Goal: Task Accomplishment & Management: Manage account settings

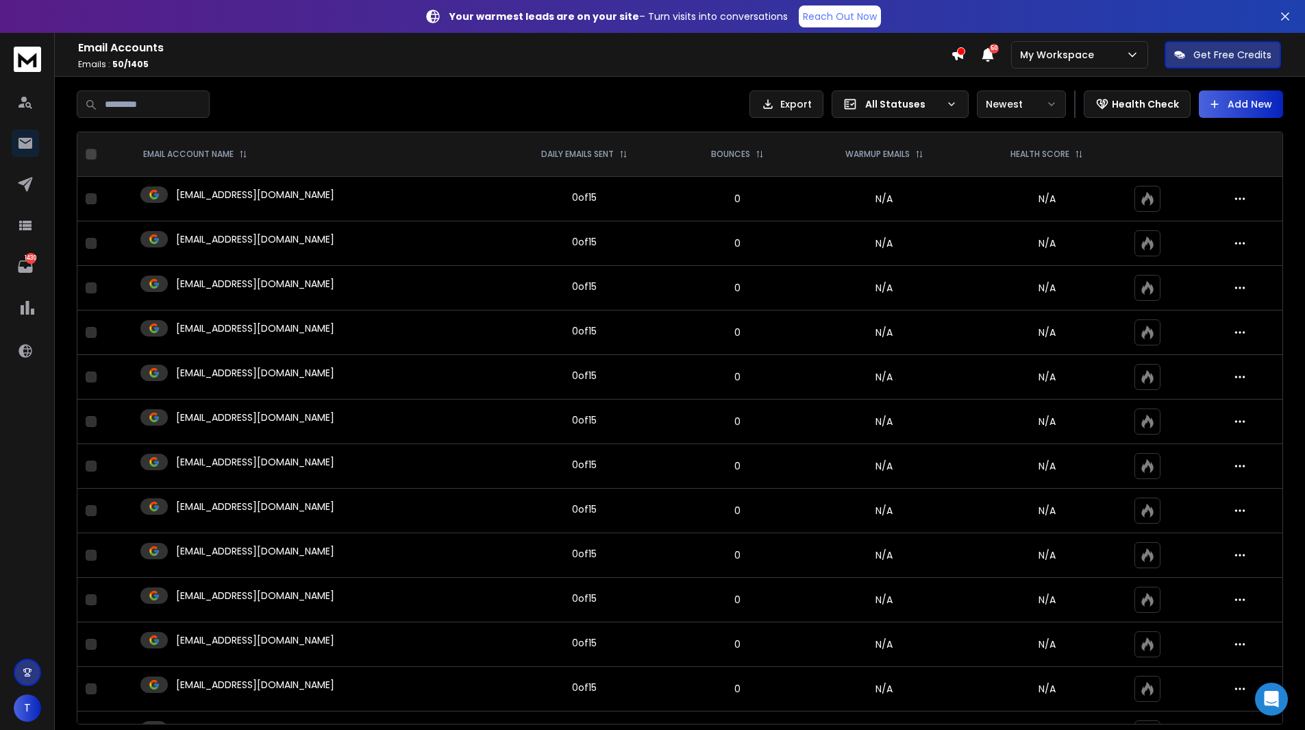
click at [1250, 102] on button "Add New" at bounding box center [1241, 103] width 84 height 27
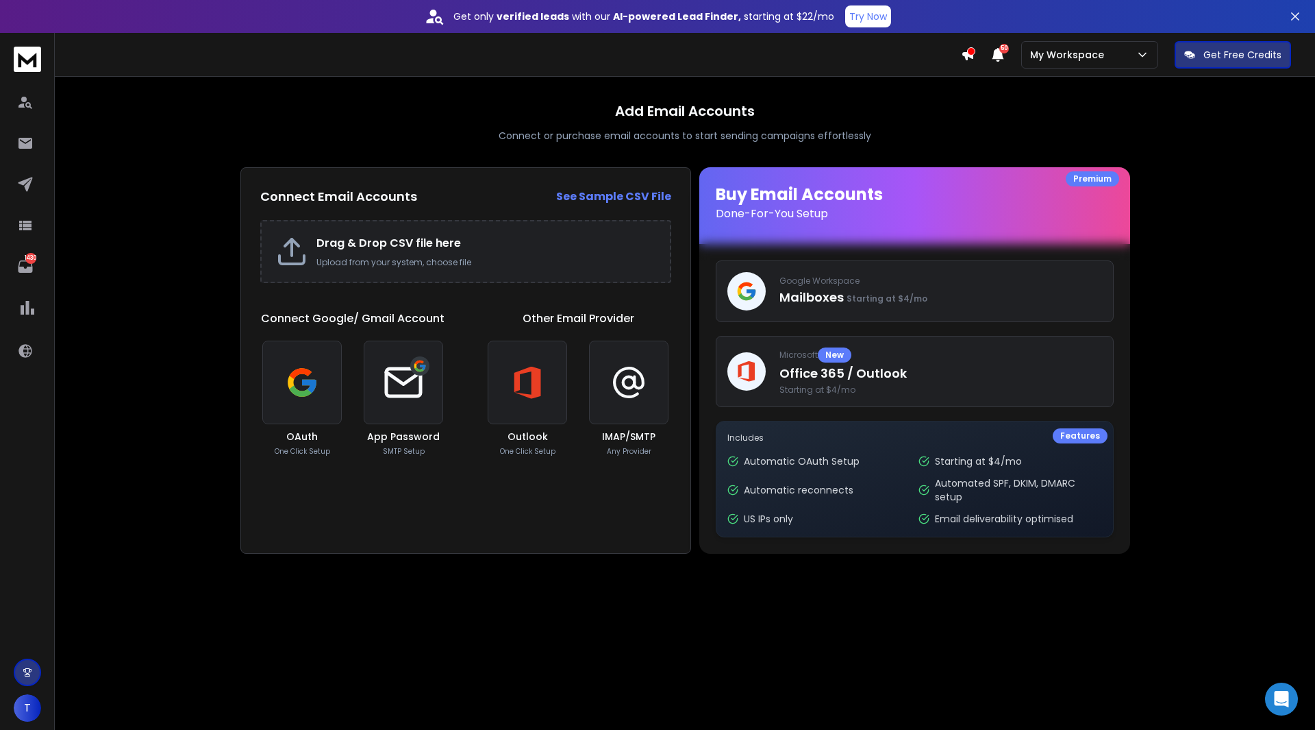
click at [319, 377] on icon at bounding box center [302, 382] width 34 height 41
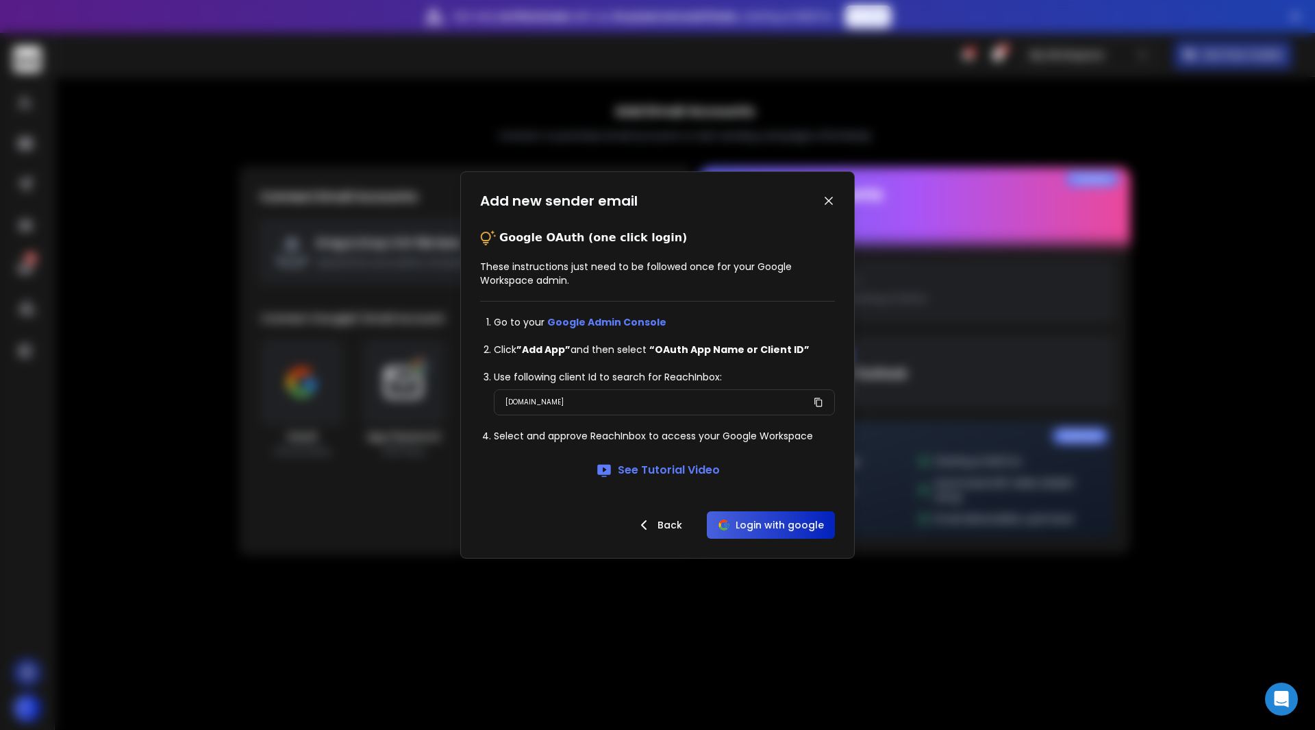
click at [787, 533] on button "Login with google" at bounding box center [771, 524] width 128 height 27
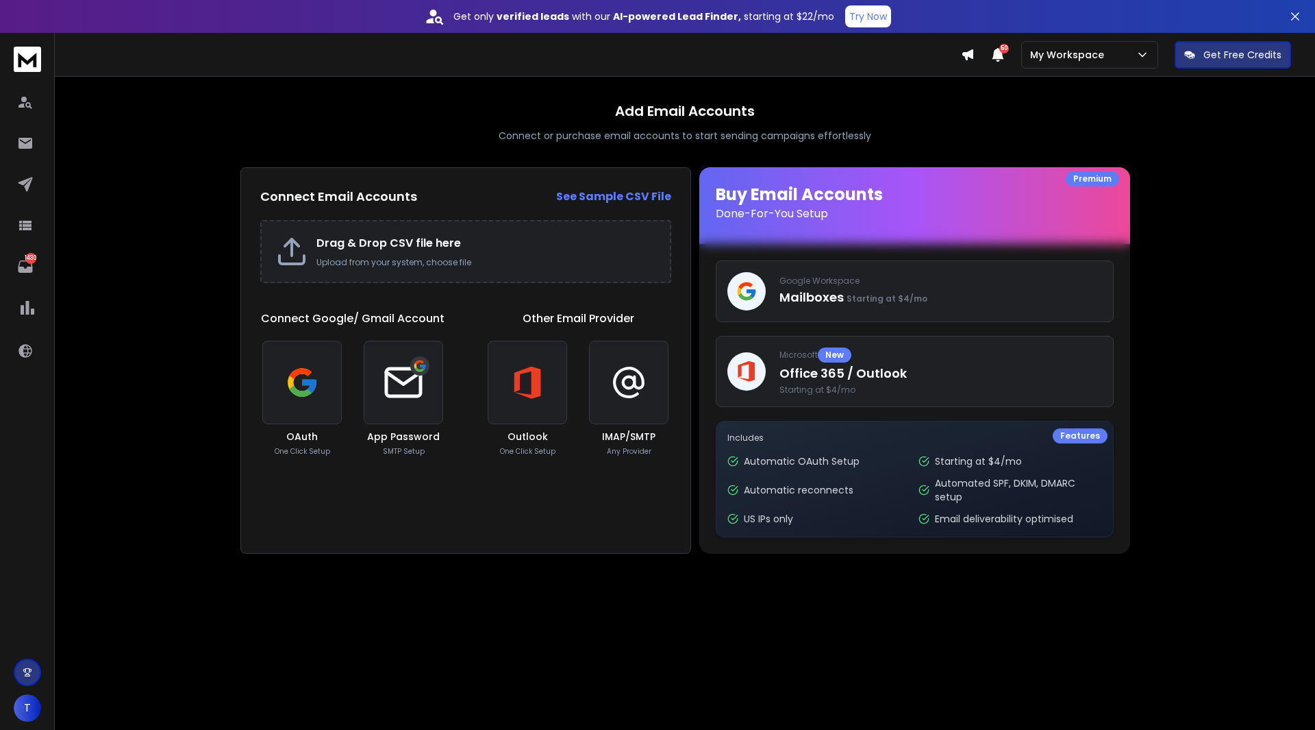
click at [292, 388] on icon at bounding box center [302, 382] width 29 height 29
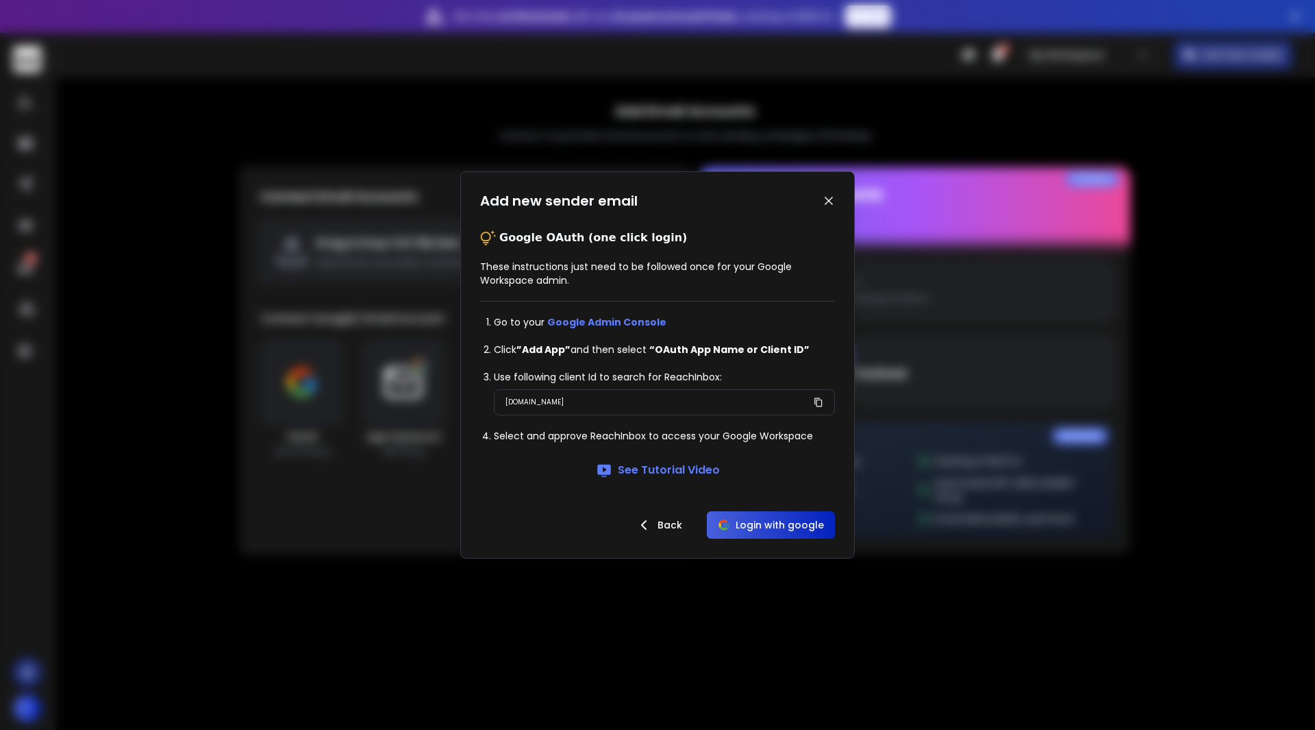
click at [794, 519] on button "Login with google" at bounding box center [771, 524] width 128 height 27
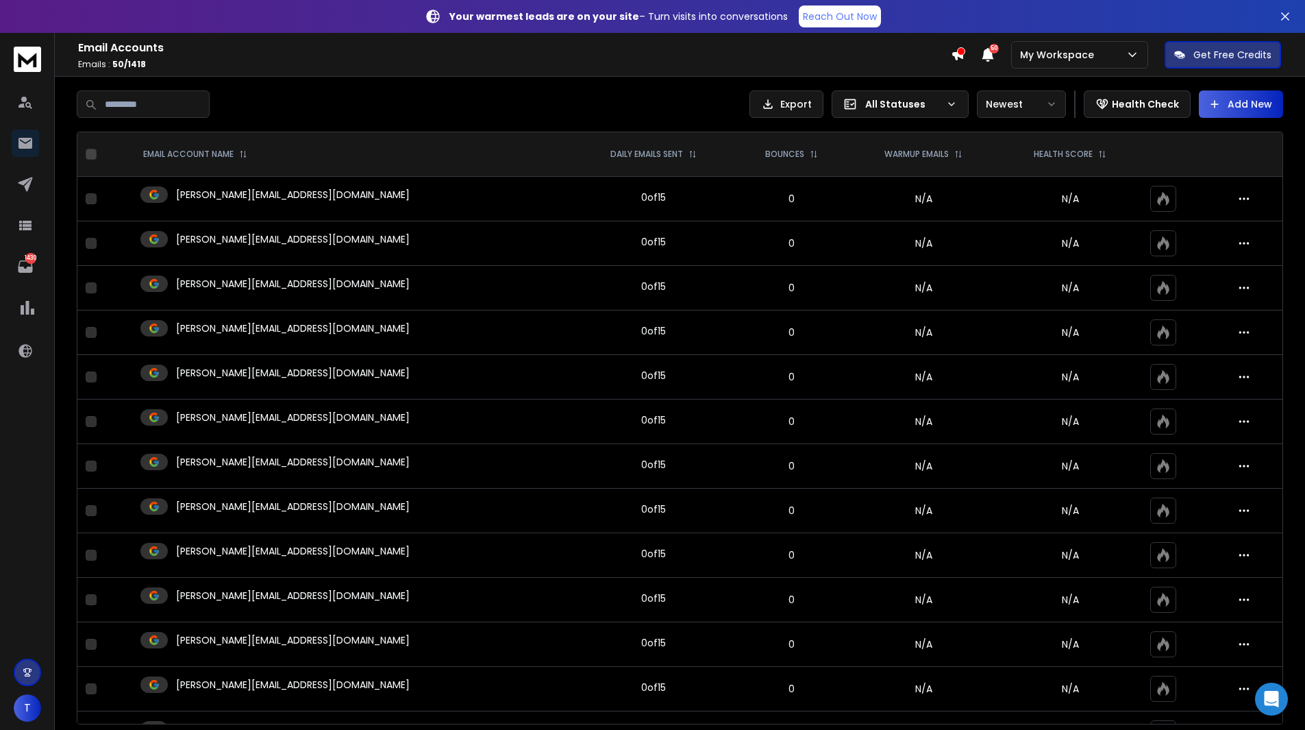
click at [1235, 95] on button "Add New" at bounding box center [1241, 103] width 84 height 27
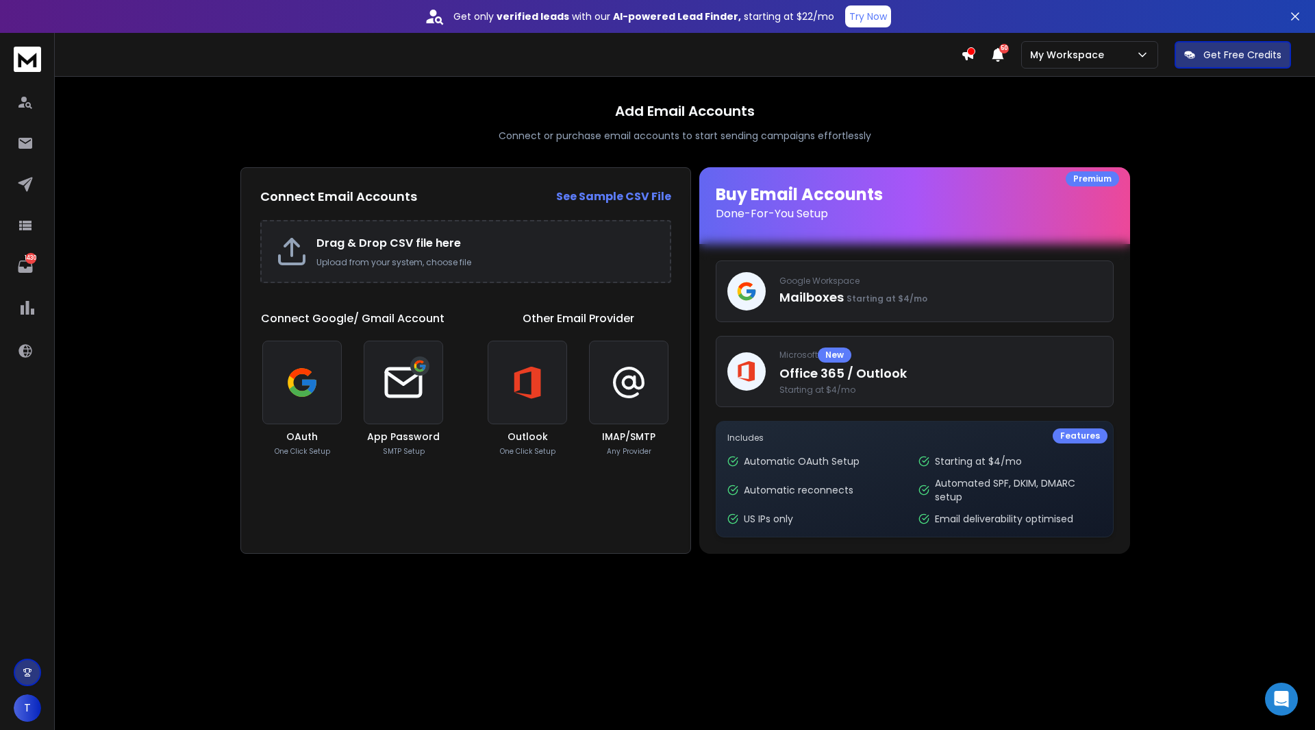
click at [283, 378] on div at bounding box center [301, 383] width 79 height 84
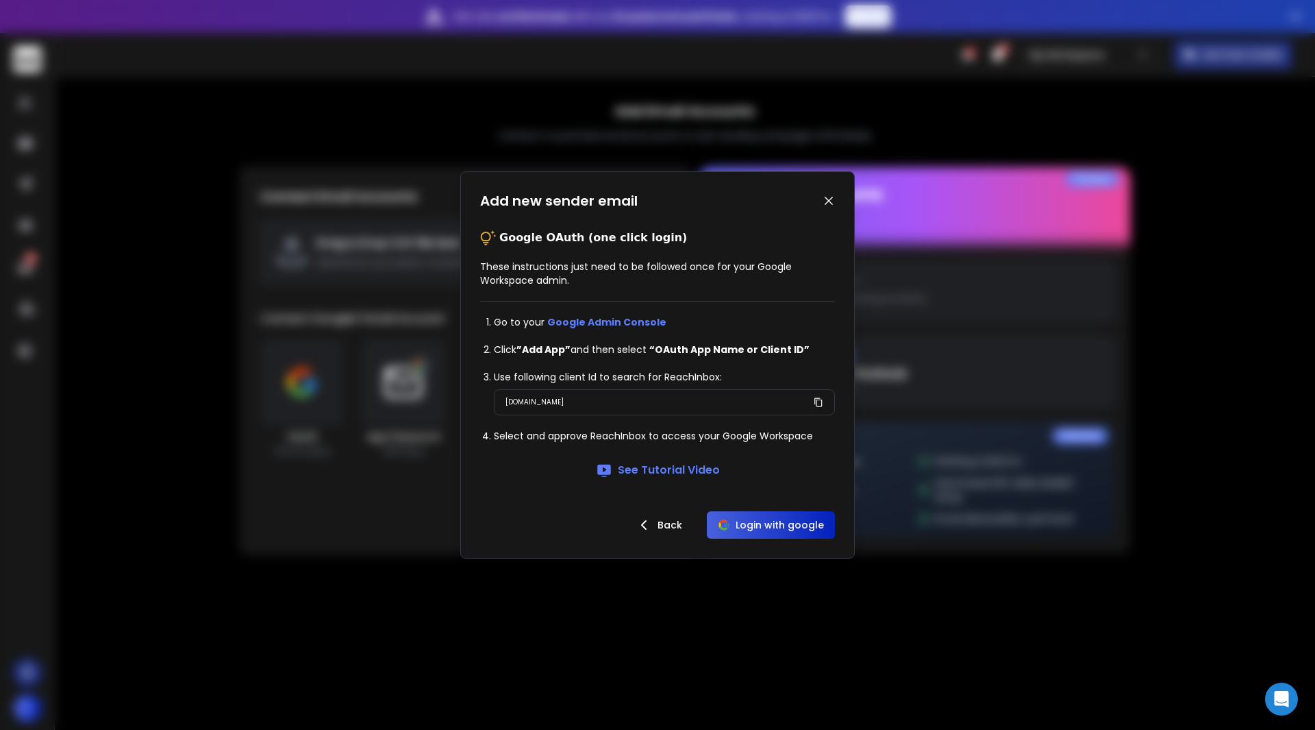
click at [791, 531] on button "Login with google" at bounding box center [771, 524] width 128 height 27
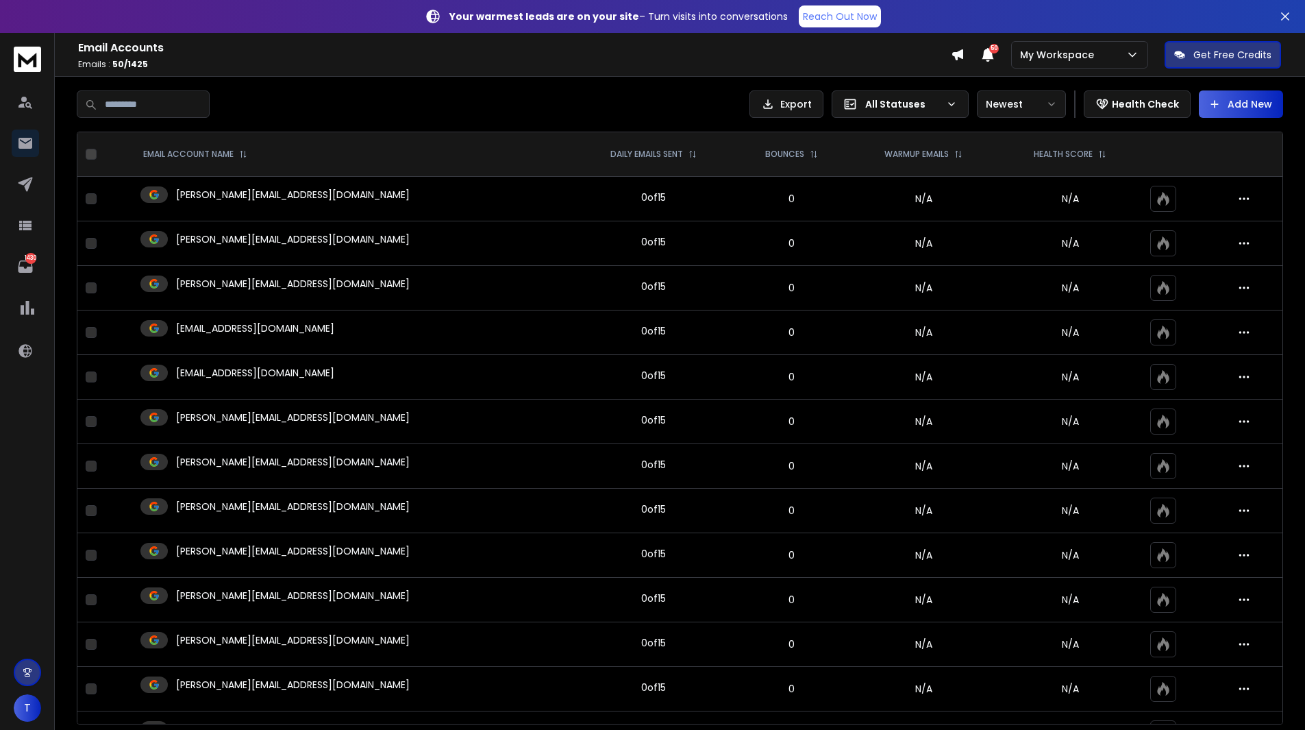
click at [1226, 106] on button "Add New" at bounding box center [1241, 103] width 84 height 27
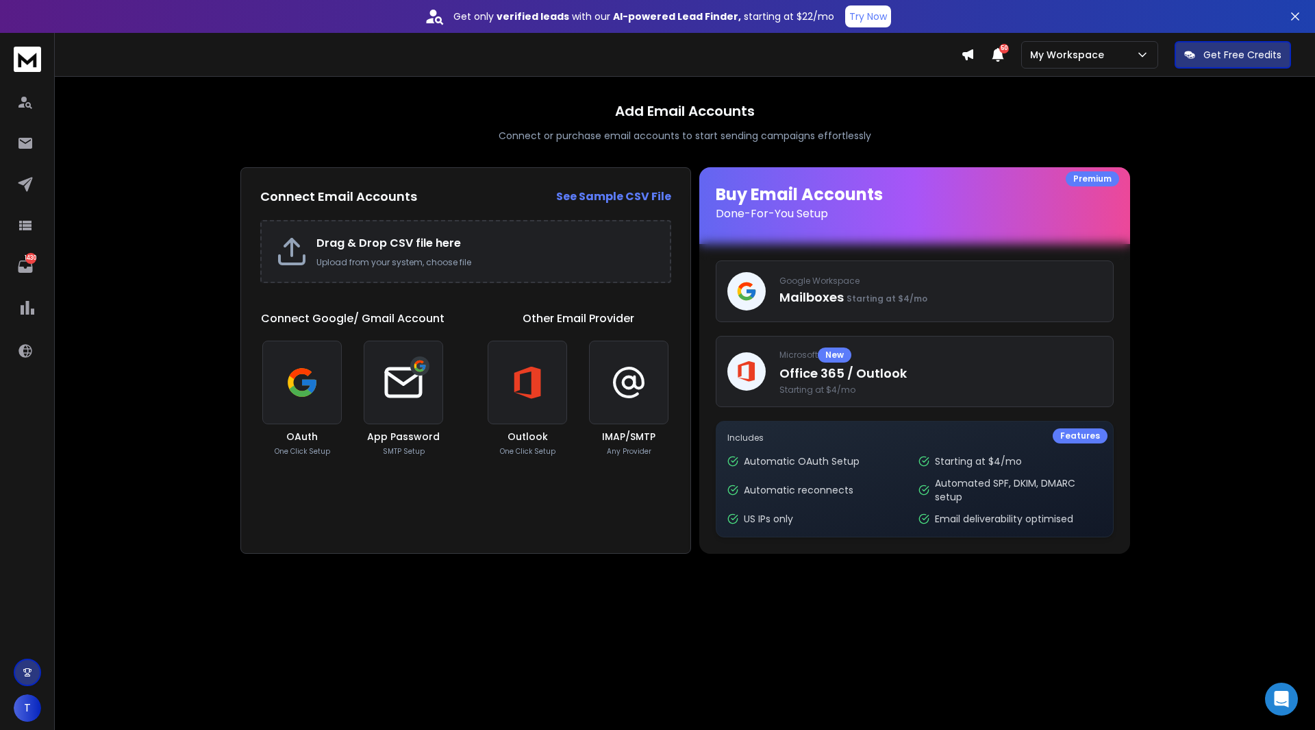
click at [318, 397] on icon at bounding box center [302, 382] width 34 height 41
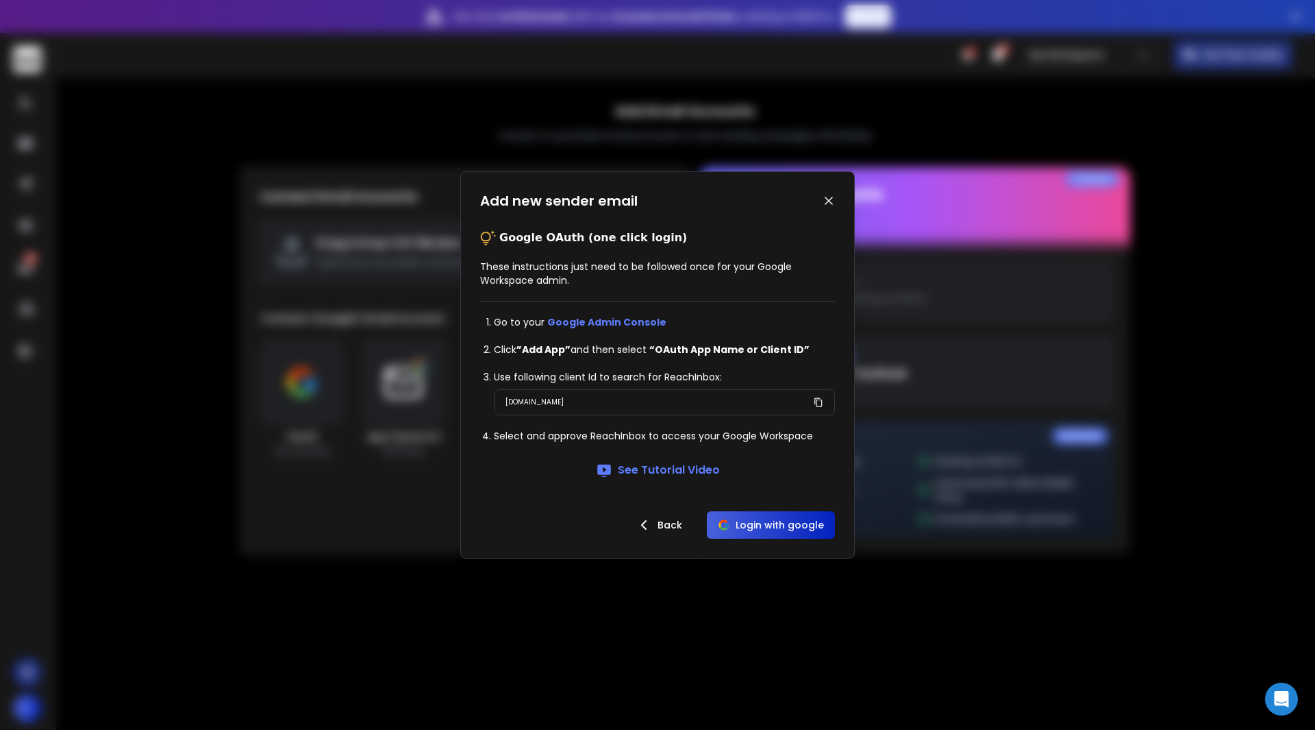
click at [774, 523] on button "Login with google" at bounding box center [771, 524] width 128 height 27
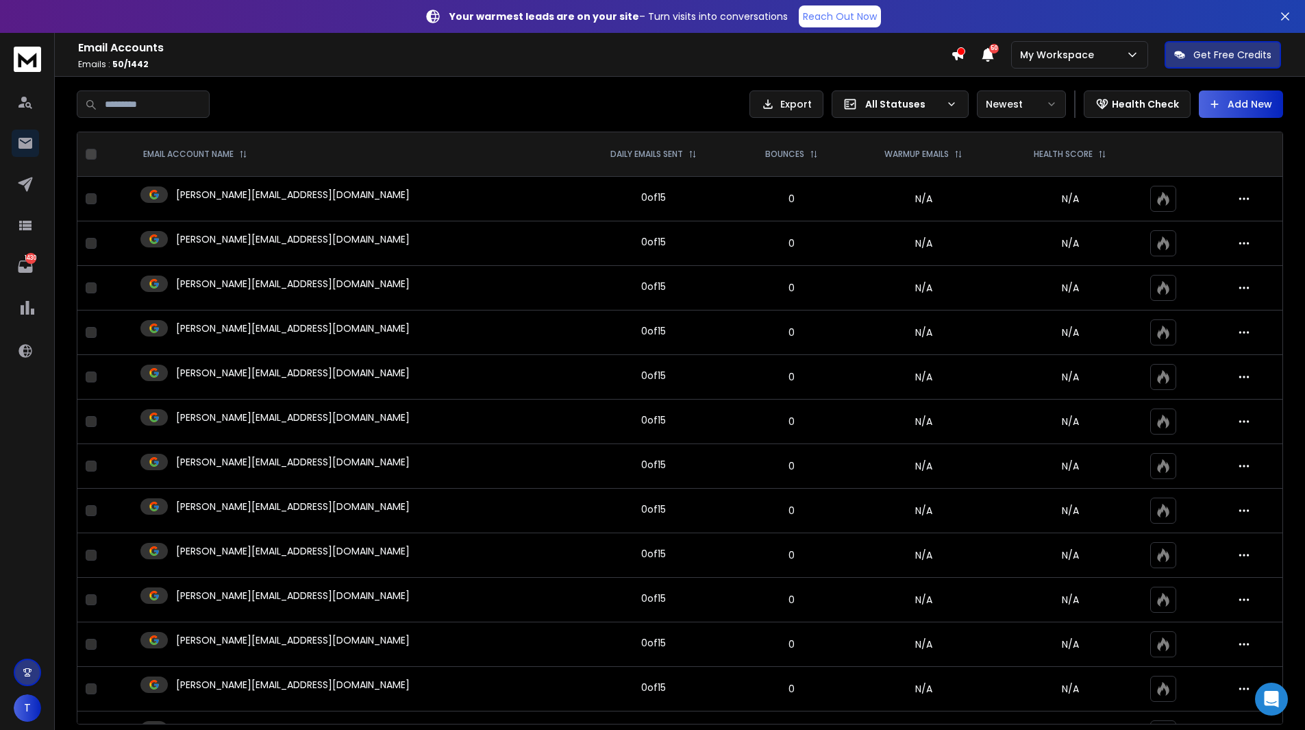
click at [1259, 109] on button "Add New" at bounding box center [1241, 103] width 84 height 27
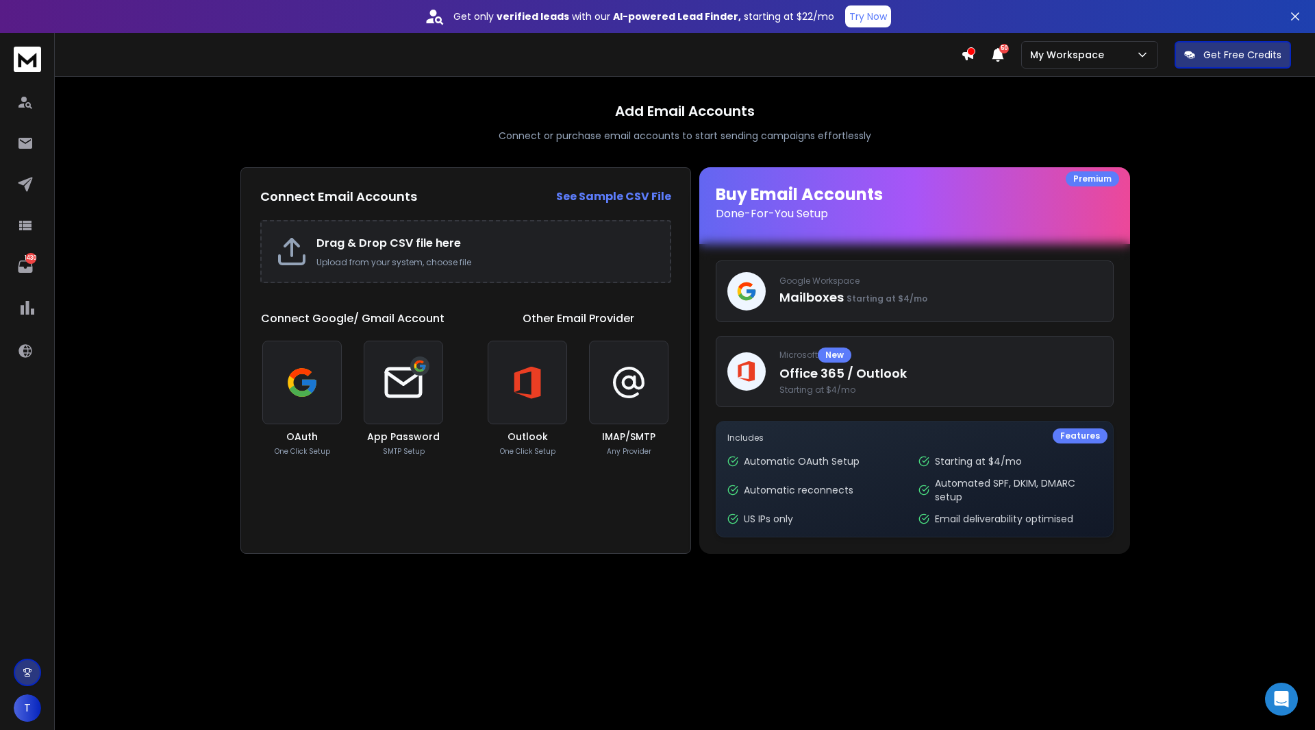
click at [306, 414] on div at bounding box center [301, 383] width 79 height 84
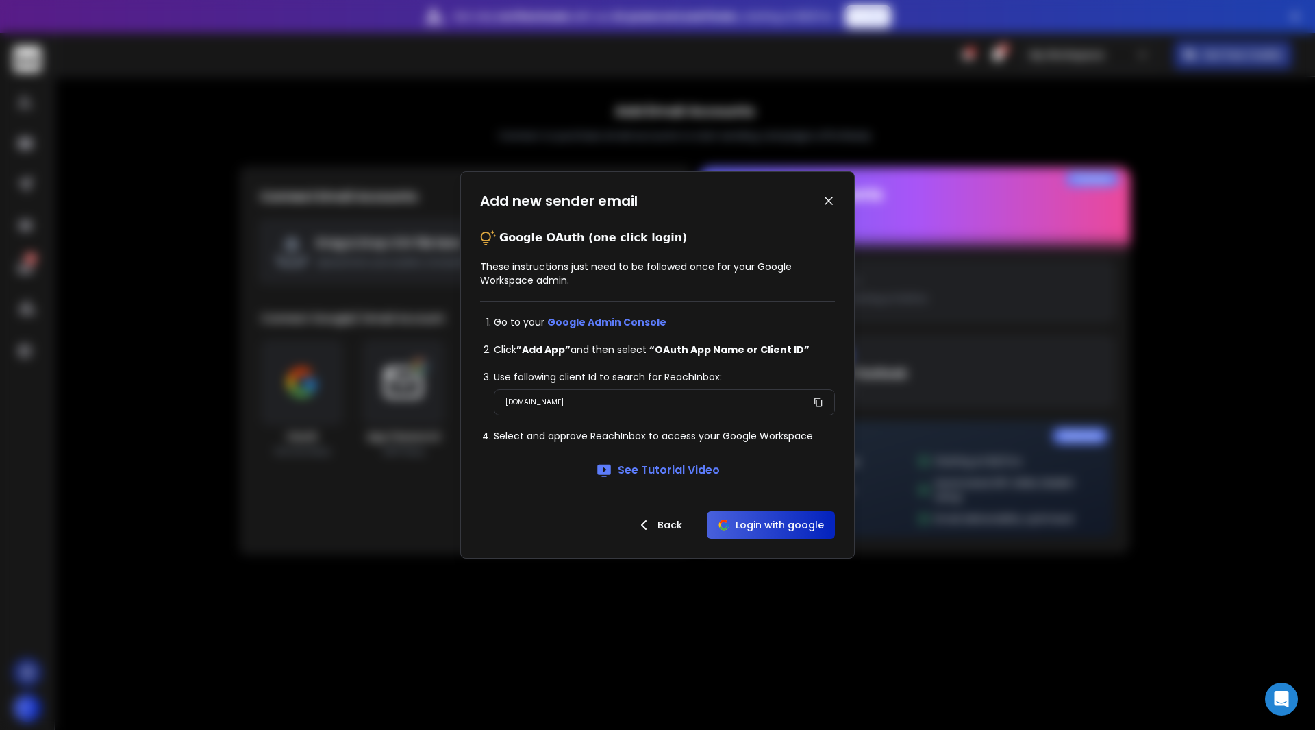
click at [764, 523] on button "Login with google" at bounding box center [771, 524] width 128 height 27
click at [753, 529] on button "Login with google" at bounding box center [771, 524] width 128 height 27
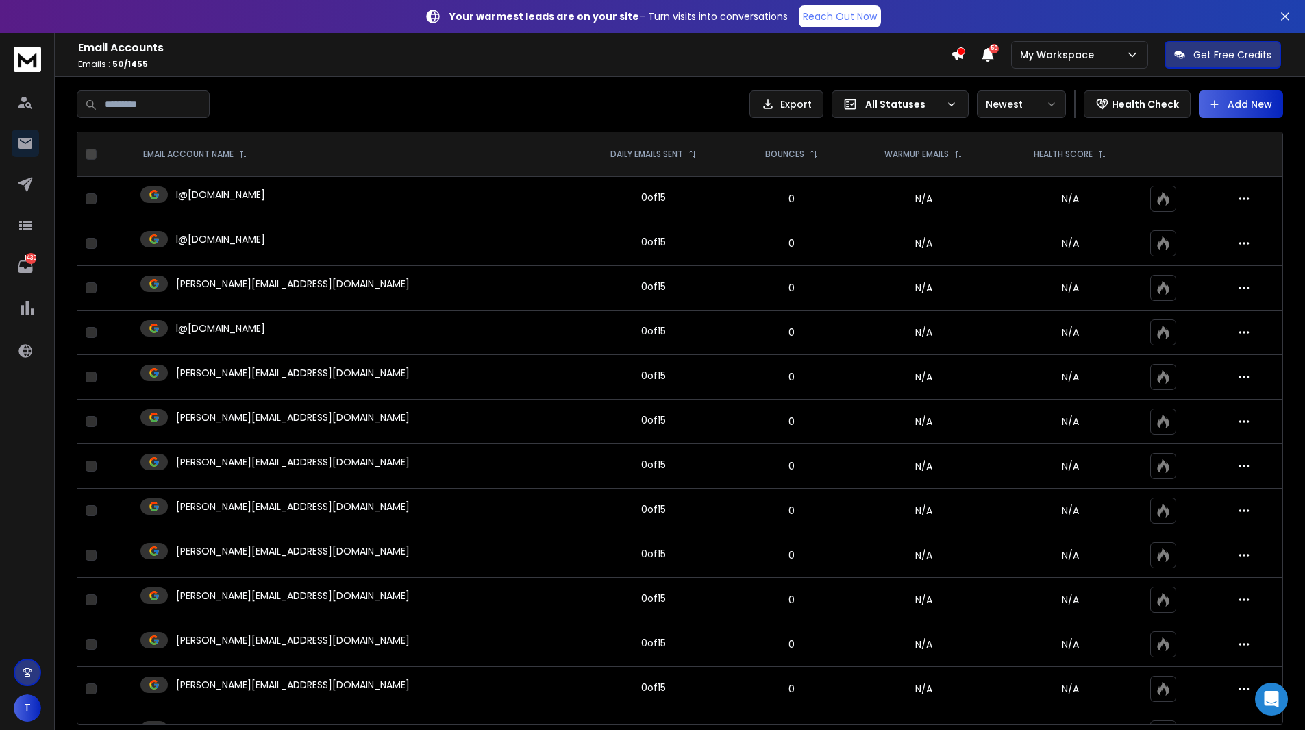
click at [1259, 107] on button "Add New" at bounding box center [1241, 103] width 84 height 27
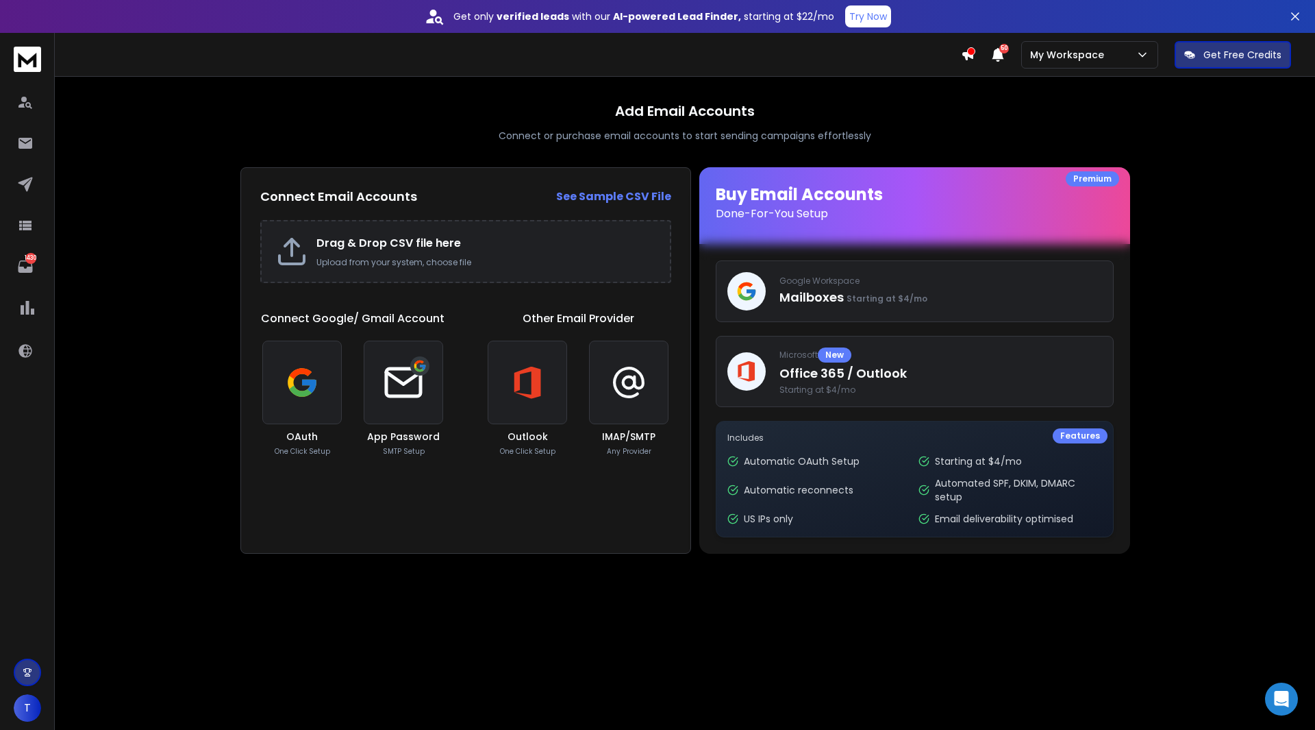
click at [282, 367] on div at bounding box center [301, 383] width 79 height 84
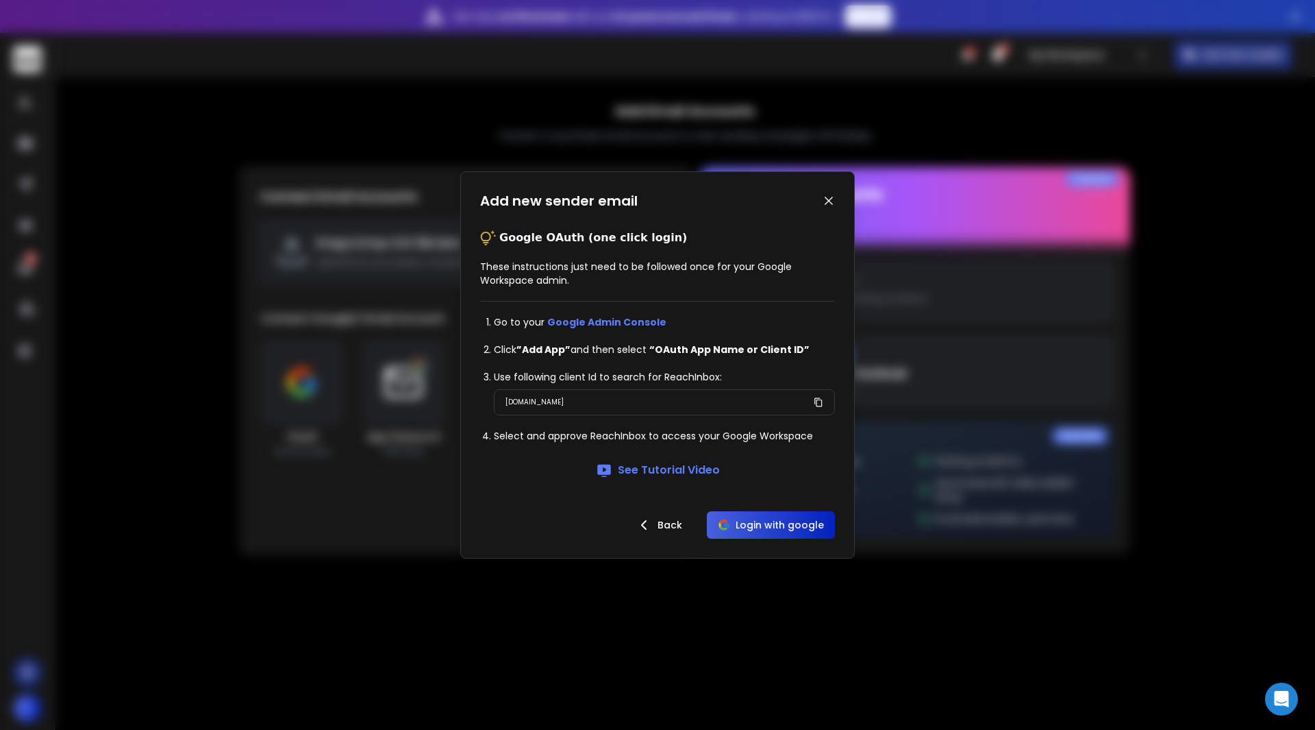
click at [813, 532] on button "Login with google" at bounding box center [771, 524] width 128 height 27
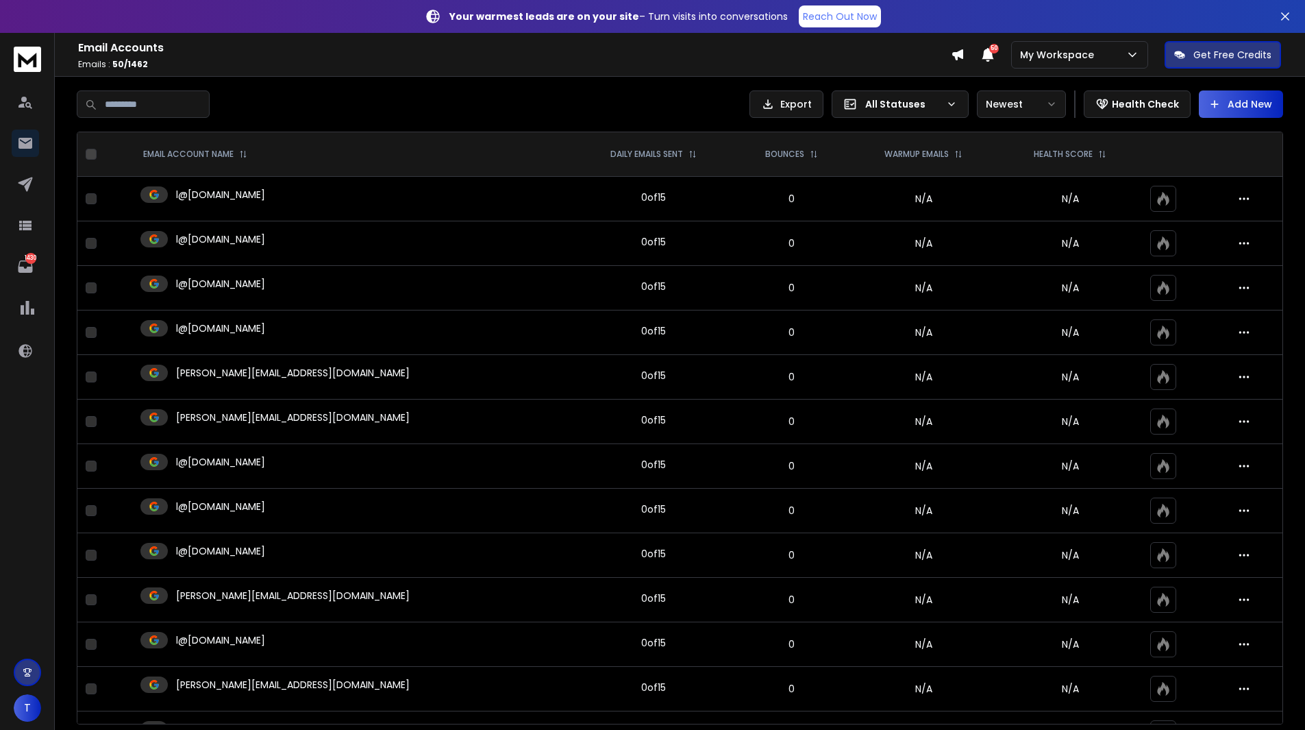
click at [1257, 107] on button "Add New" at bounding box center [1241, 103] width 84 height 27
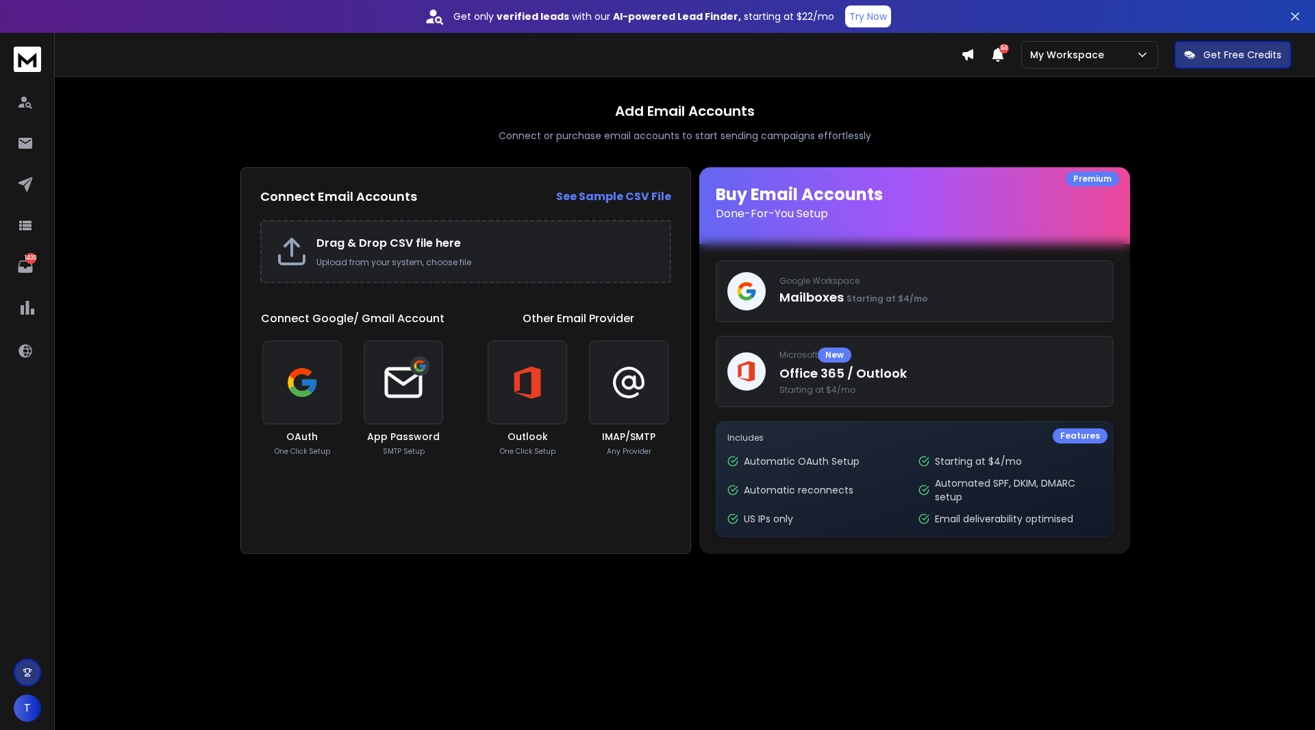
click at [290, 391] on icon at bounding box center [302, 382] width 34 height 41
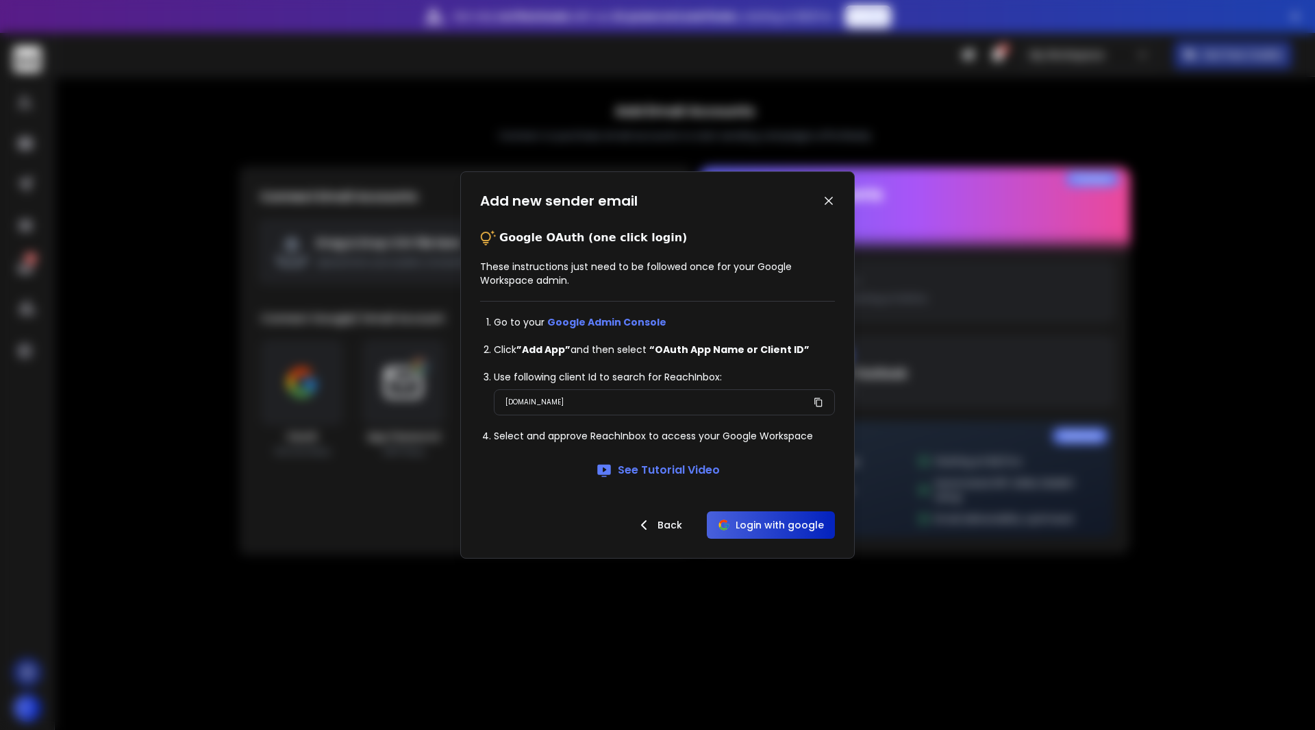
click at [730, 523] on icon at bounding box center [724, 525] width 12 height 12
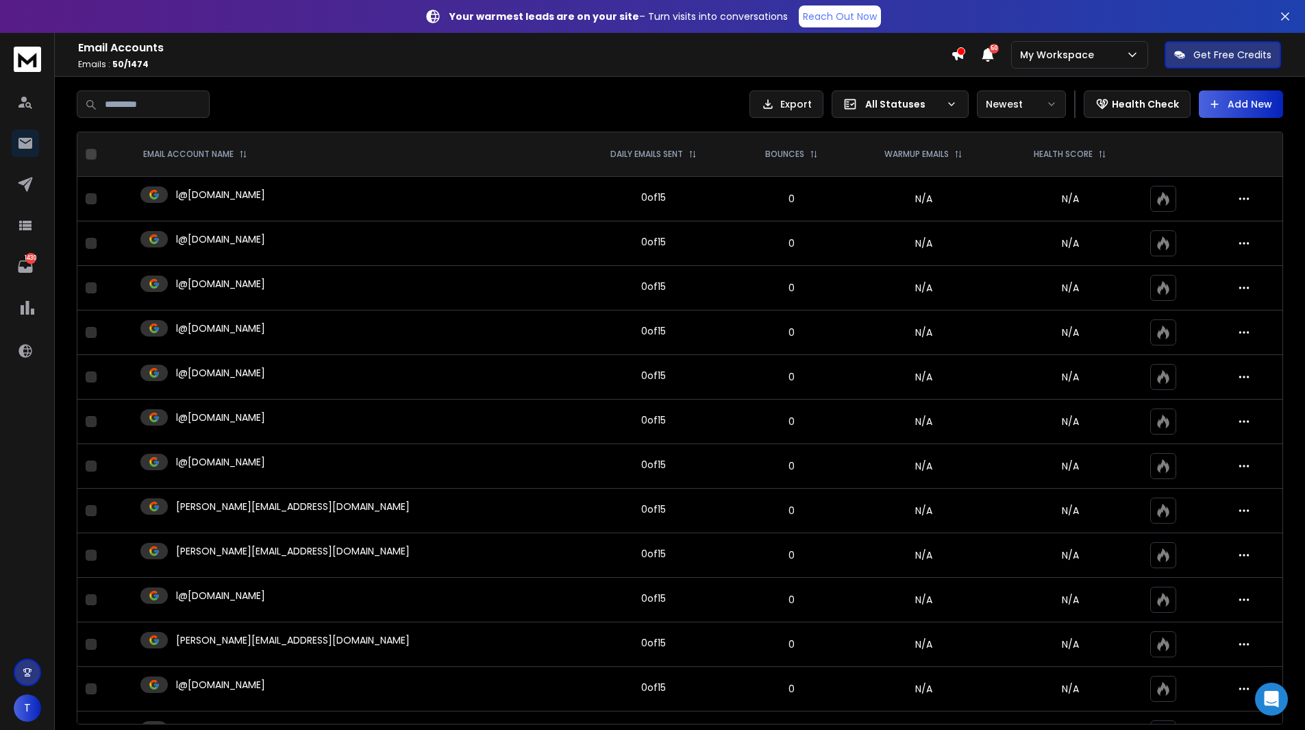
click at [1231, 106] on button "Add New" at bounding box center [1241, 103] width 84 height 27
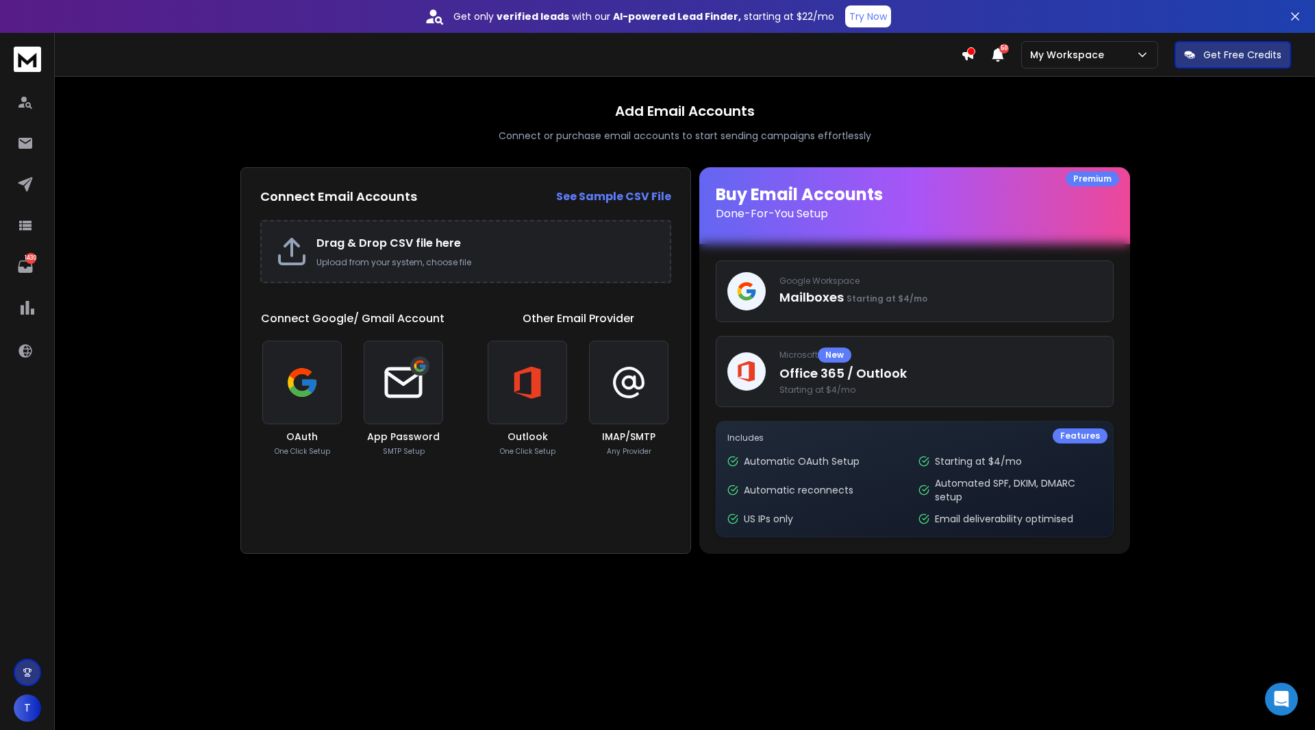
click at [301, 379] on icon at bounding box center [302, 382] width 34 height 41
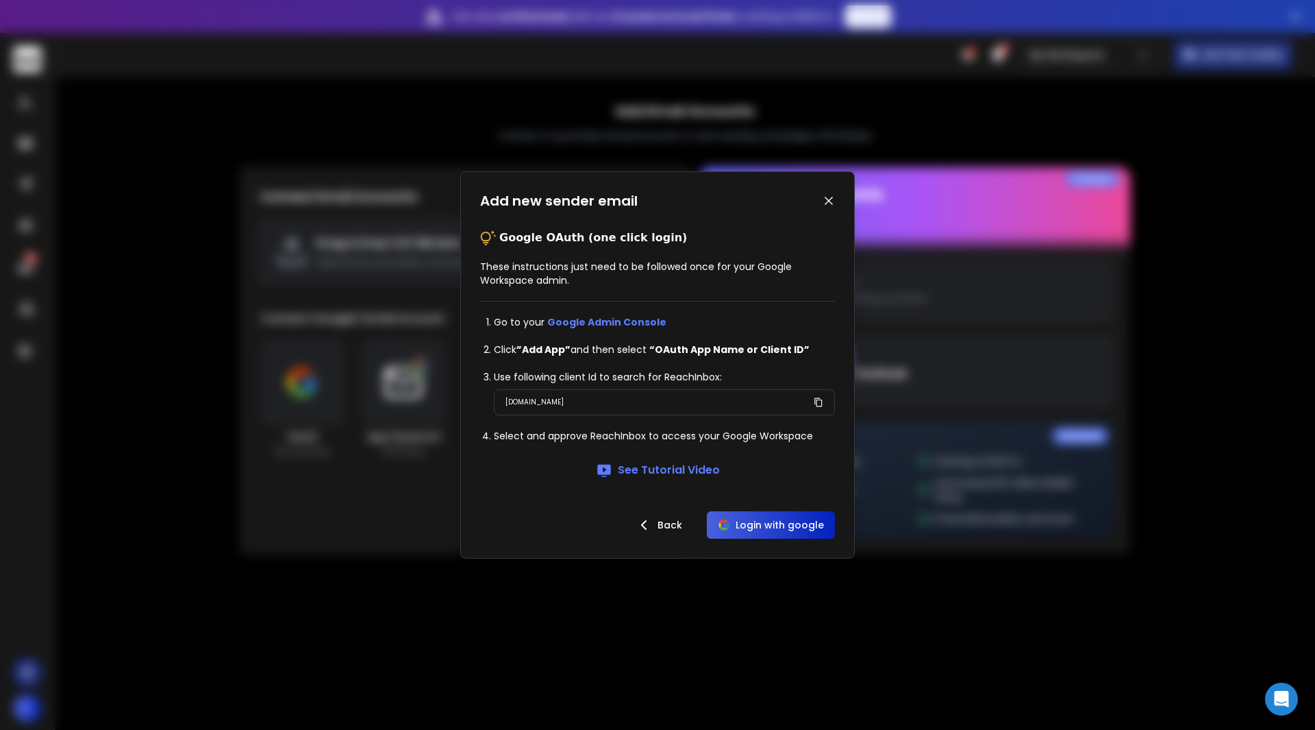
click at [789, 528] on button "Login with google" at bounding box center [771, 524] width 128 height 27
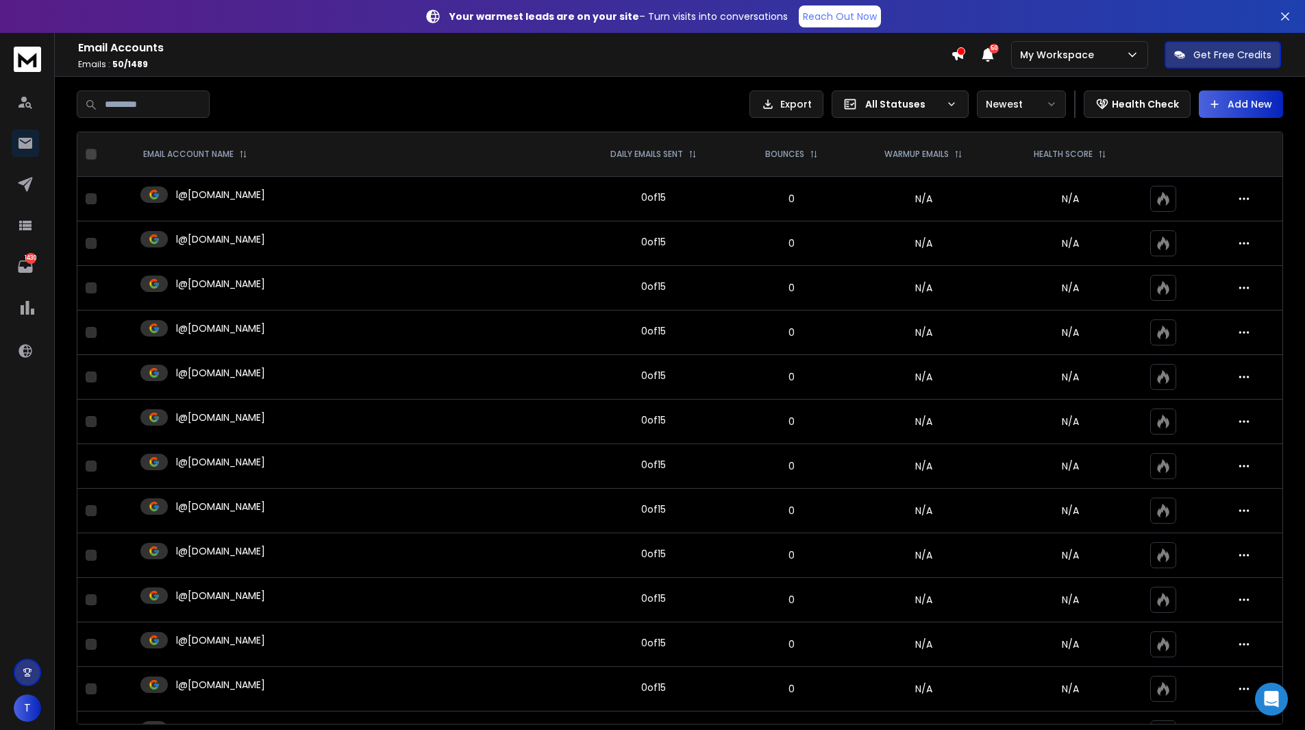
click at [1251, 106] on button "Add New" at bounding box center [1241, 103] width 84 height 27
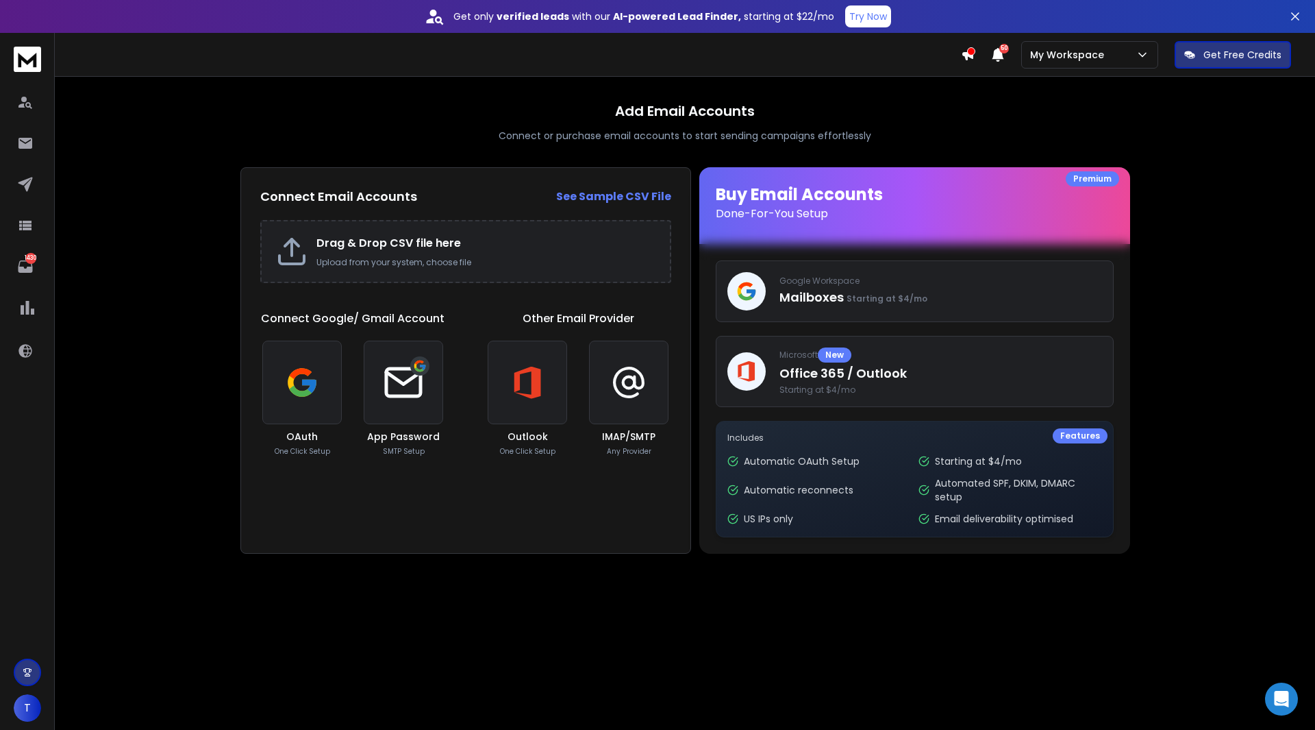
click at [328, 386] on div at bounding box center [301, 383] width 79 height 84
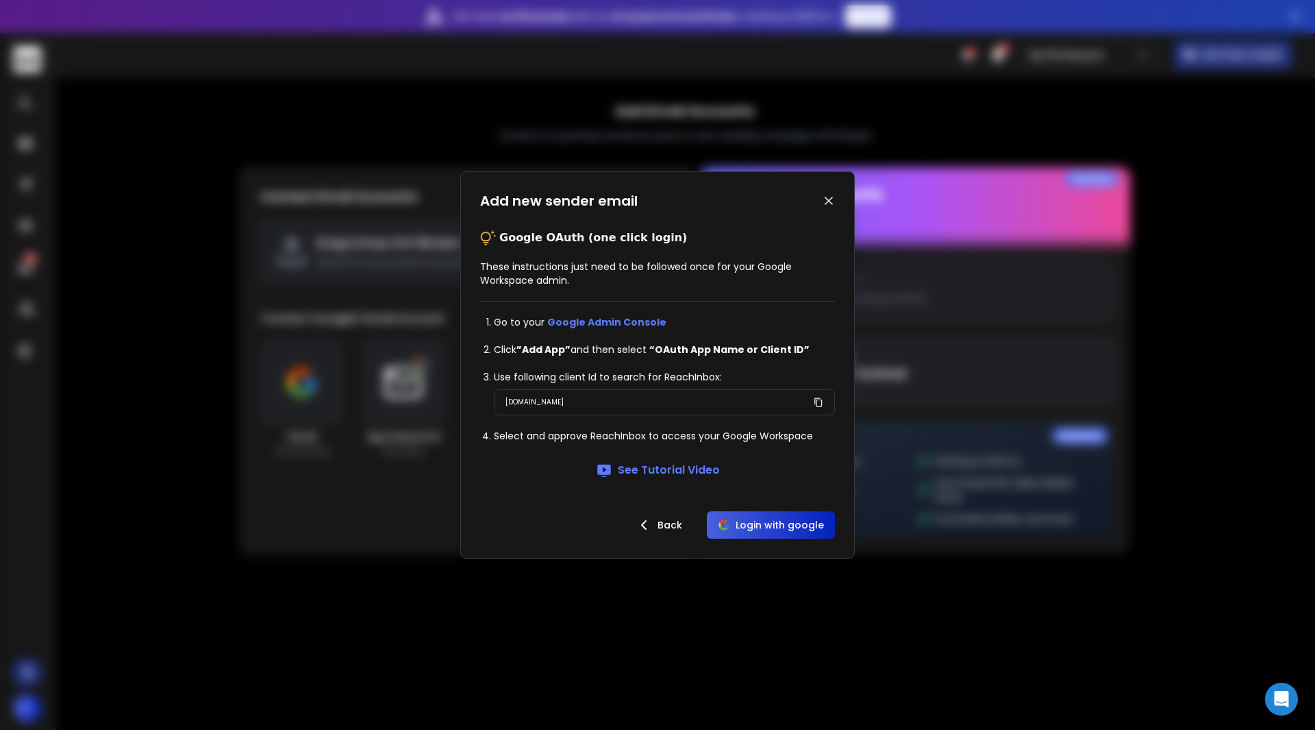
click at [768, 529] on button "Login with google" at bounding box center [771, 524] width 128 height 27
